Goal: Navigation & Orientation: Find specific page/section

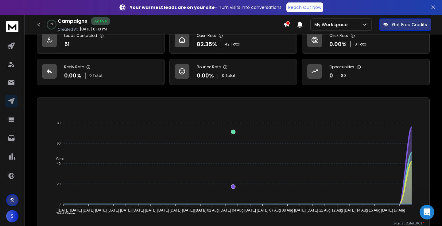
scroll to position [72, 0]
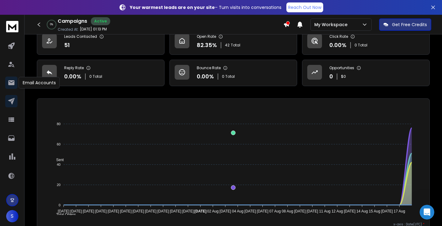
click at [12, 84] on icon at bounding box center [11, 82] width 6 height 5
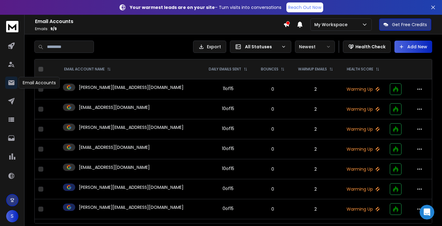
click at [393, 88] on icon at bounding box center [395, 89] width 5 height 6
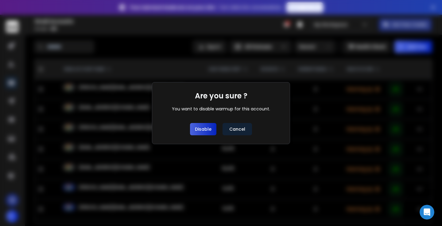
click at [248, 128] on button "Cancel" at bounding box center [237, 129] width 29 height 12
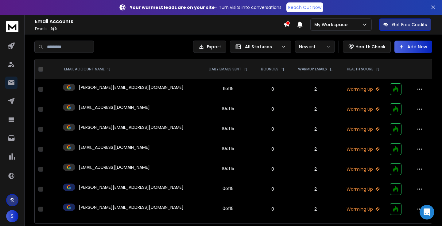
scroll to position [41, 0]
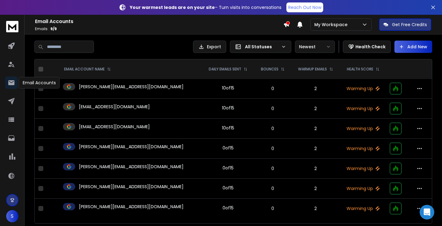
click at [10, 86] on icon at bounding box center [11, 82] width 7 height 7
click at [13, 104] on icon at bounding box center [11, 100] width 7 height 7
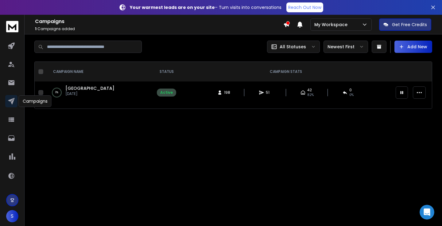
click at [85, 90] on span "[GEOGRAPHIC_DATA]" at bounding box center [89, 88] width 49 height 6
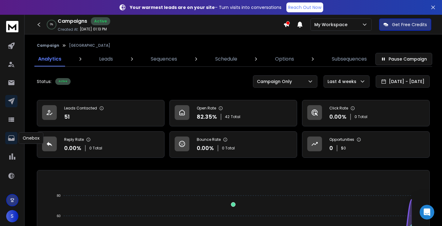
click at [13, 139] on icon at bounding box center [11, 138] width 6 height 6
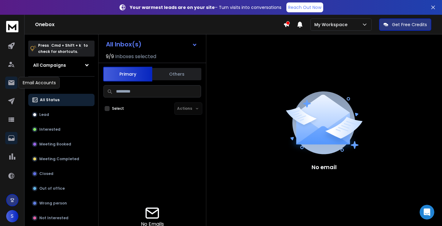
click at [11, 83] on icon at bounding box center [11, 82] width 6 height 5
